Goal: Check status

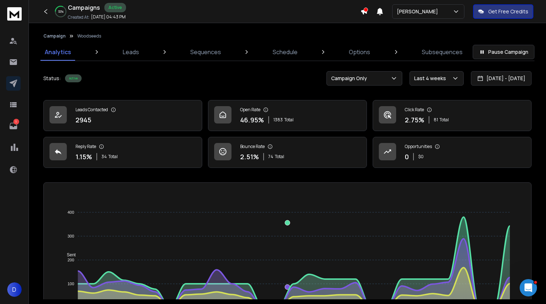
scroll to position [29, 0]
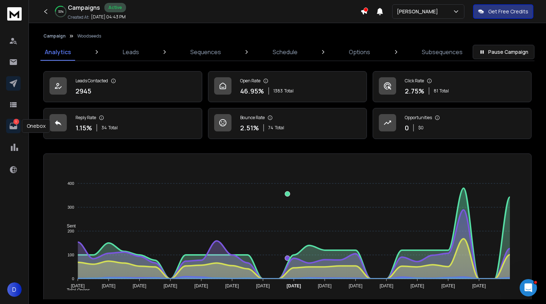
click at [12, 126] on icon at bounding box center [13, 126] width 8 height 6
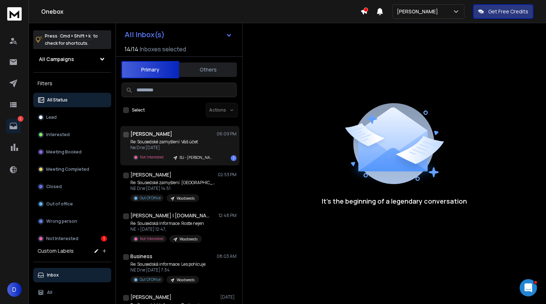
click at [187, 149] on p "Ne Dne [DATE]" at bounding box center [173, 148] width 87 height 6
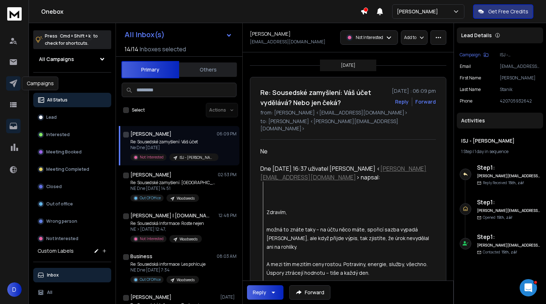
click at [14, 80] on icon at bounding box center [13, 83] width 8 height 8
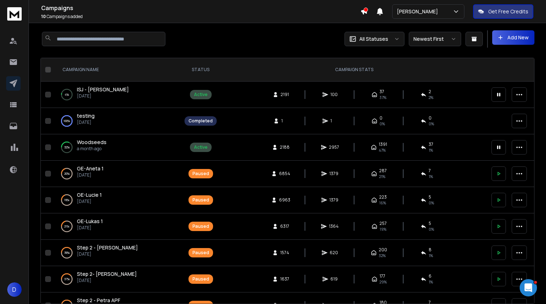
click at [102, 95] on p "[DATE]" at bounding box center [103, 96] width 52 height 6
